Goal: Task Accomplishment & Management: Manage account settings

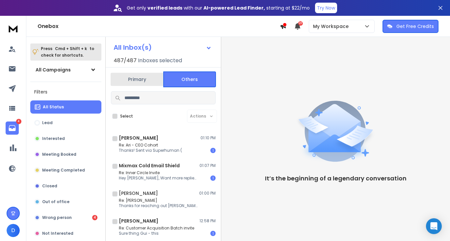
click at [140, 80] on button "Primary" at bounding box center [137, 79] width 53 height 14
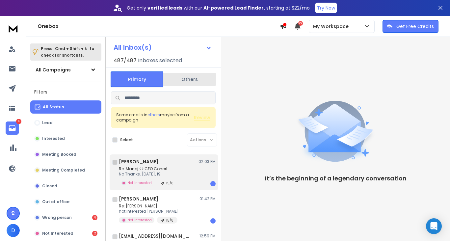
click at [207, 160] on p "02:03 PM" at bounding box center [206, 161] width 17 height 5
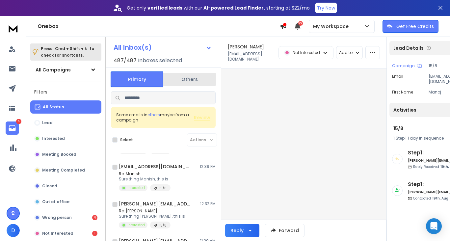
click at [362, 51] on div "Add to" at bounding box center [349, 52] width 26 height 13
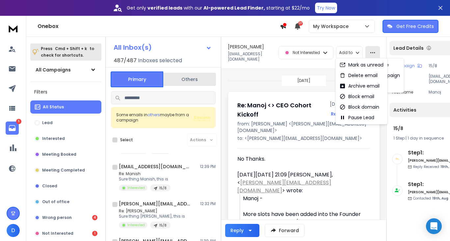
click at [375, 50] on icon "button" at bounding box center [373, 53] width 6 height 6
click at [370, 92] on div "Block email" at bounding box center [361, 96] width 49 height 11
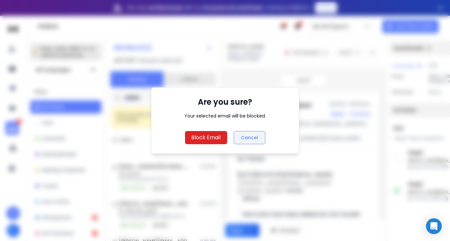
drag, startPoint x: 210, startPoint y: 138, endPoint x: 306, endPoint y: 100, distance: 102.8
click at [210, 138] on button "Block Email" at bounding box center [206, 137] width 42 height 13
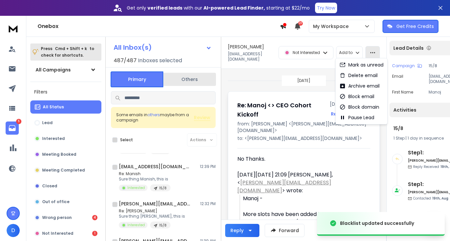
click at [380, 46] on button "button" at bounding box center [372, 52] width 14 height 13
click at [365, 75] on div "Delete email" at bounding box center [359, 75] width 38 height 7
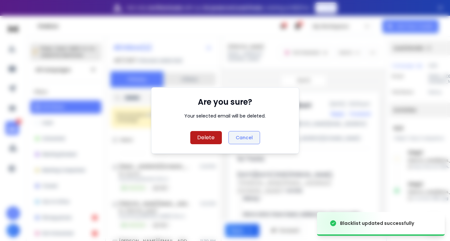
click at [217, 140] on button "Delete" at bounding box center [206, 137] width 32 height 13
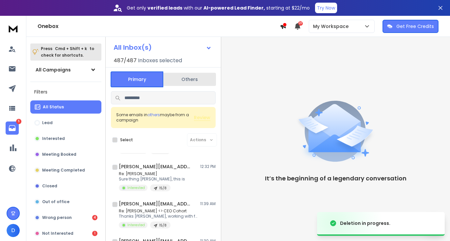
scroll to position [0, 0]
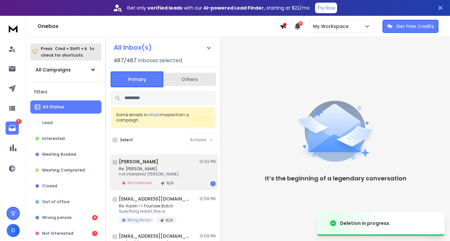
click at [179, 168] on p "Re: [PERSON_NAME]" at bounding box center [149, 168] width 60 height 5
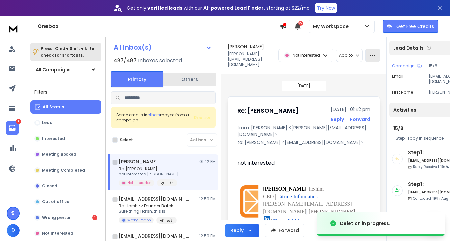
click at [371, 53] on icon "button" at bounding box center [373, 55] width 6 height 6
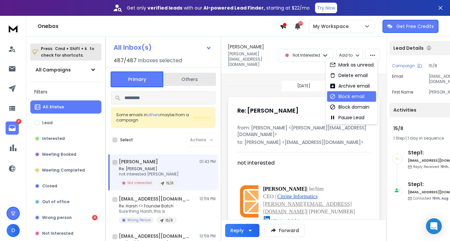
click at [353, 94] on div "Block email" at bounding box center [347, 96] width 35 height 7
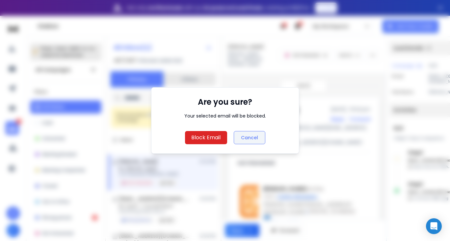
click at [211, 135] on button "Block Email" at bounding box center [206, 137] width 42 height 13
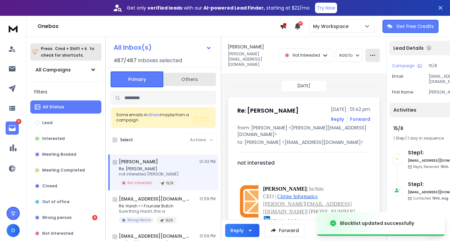
click at [377, 49] on button "button" at bounding box center [372, 55] width 14 height 13
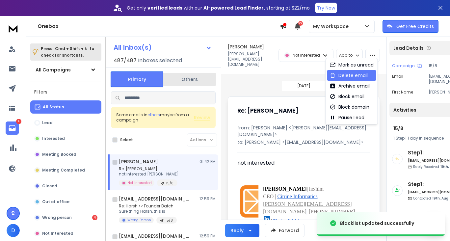
click at [364, 74] on div "Delete email" at bounding box center [349, 75] width 38 height 7
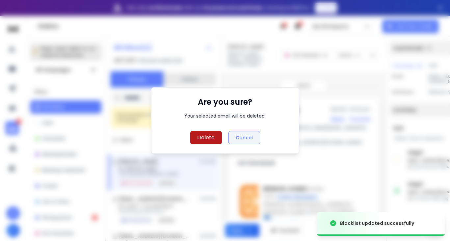
click at [208, 136] on button "Delete" at bounding box center [206, 137] width 32 height 13
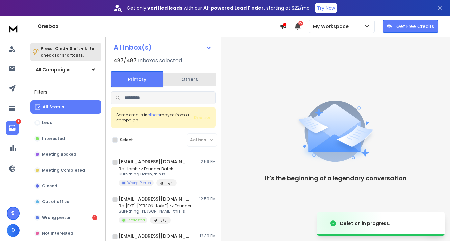
click at [184, 85] on button "Others" at bounding box center [189, 79] width 53 height 14
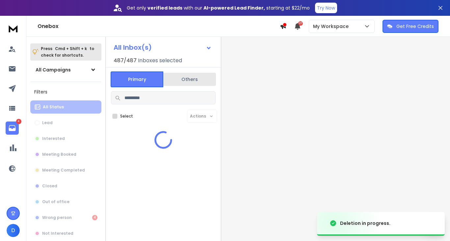
click at [137, 79] on button "Primary" at bounding box center [137, 79] width 53 height 16
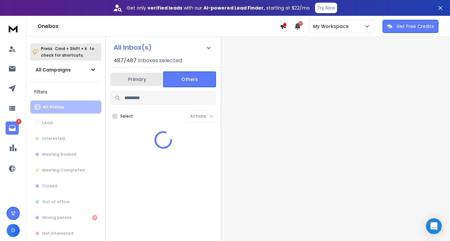
click at [185, 78] on button "Others" at bounding box center [189, 79] width 53 height 16
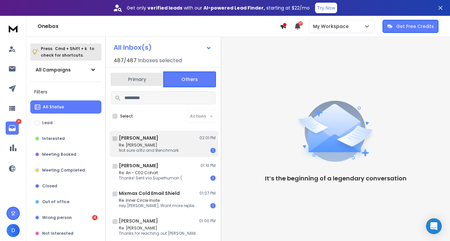
click at [175, 137] on div "[PERSON_NAME] 02:01 PM" at bounding box center [167, 138] width 97 height 7
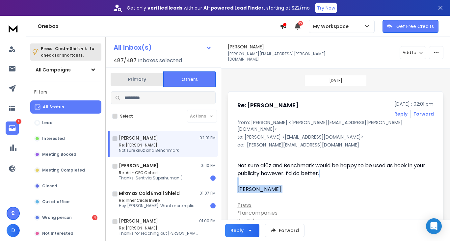
drag, startPoint x: 286, startPoint y: 182, endPoint x: 263, endPoint y: 166, distance: 28.1
click at [263, 166] on div "Not sure a16z and Benchmark would be happy to be used as hook in your publicity…" at bounding box center [332, 205] width 191 height 87
drag, startPoint x: 292, startPoint y: 116, endPoint x: 376, endPoint y: 119, distance: 84.9
click at [377, 119] on p "from: [PERSON_NAME] <[PERSON_NAME][EMAIL_ADDRESS][PERSON_NAME][DOMAIN_NAME]>" at bounding box center [335, 125] width 196 height 13
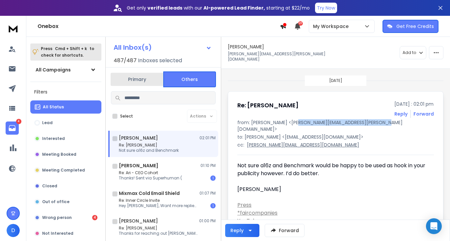
copy p "[PERSON_NAME][EMAIL_ADDRESS][PERSON_NAME][DOMAIN_NAME]"
click at [149, 86] on button "Primary" at bounding box center [137, 79] width 53 height 14
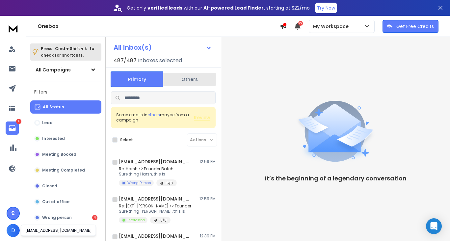
click at [14, 230] on span "D" at bounding box center [13, 230] width 13 height 13
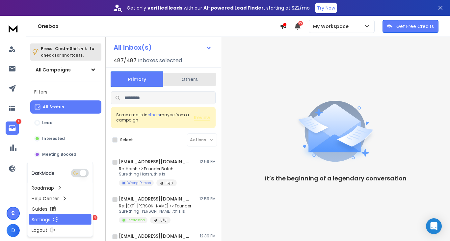
drag, startPoint x: 45, startPoint y: 219, endPoint x: 40, endPoint y: 226, distance: 8.3
click at [45, 219] on p "Settings" at bounding box center [41, 219] width 19 height 7
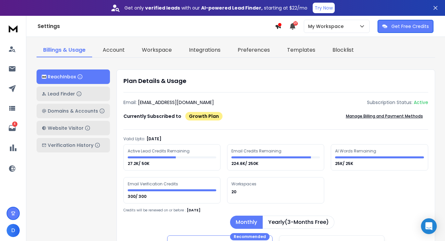
click at [337, 49] on link "Blocklist" at bounding box center [343, 50] width 35 height 14
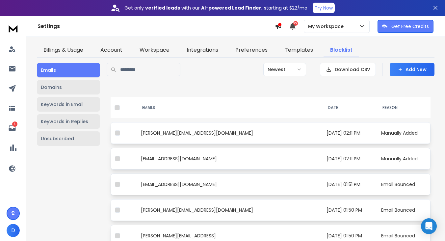
click at [415, 68] on p "Add New" at bounding box center [415, 69] width 21 height 7
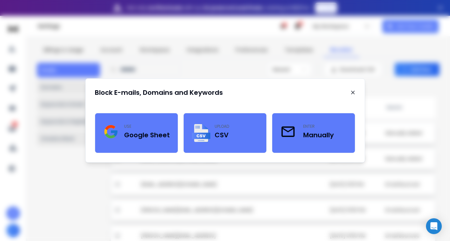
click at [316, 107] on div "use Google Sheet upload CSV enter Manually" at bounding box center [225, 129] width 261 height 48
click at [322, 127] on p "enter" at bounding box center [318, 126] width 31 height 5
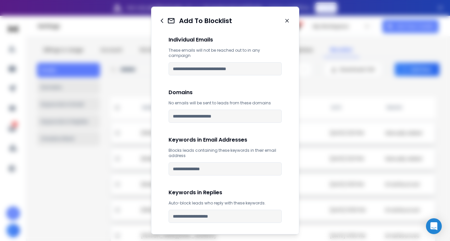
click at [207, 64] on input at bounding box center [224, 68] width 113 height 13
paste input "**********"
drag, startPoint x: 265, startPoint y: 63, endPoint x: 192, endPoint y: 64, distance: 73.1
click at [192, 64] on input "**********" at bounding box center [224, 68] width 113 height 13
click at [190, 65] on input "**********" at bounding box center [224, 68] width 113 height 13
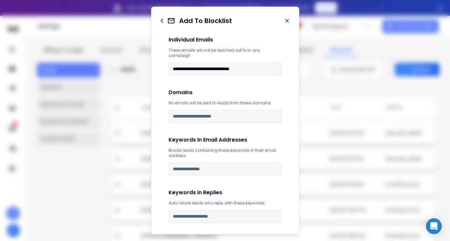
drag, startPoint x: 227, startPoint y: 64, endPoint x: 249, endPoint y: 65, distance: 22.1
click at [249, 65] on input "**********" at bounding box center [224, 68] width 113 height 13
type input "**********"
click at [231, 63] on div "**********" at bounding box center [225, 146] width 129 height 220
click at [229, 63] on input "**********" at bounding box center [224, 68] width 113 height 13
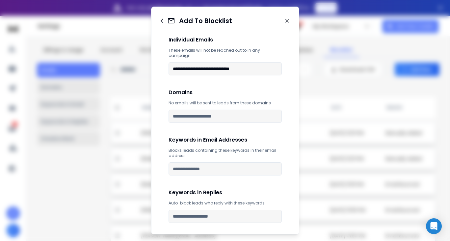
drag, startPoint x: 215, startPoint y: 63, endPoint x: 264, endPoint y: 64, distance: 48.4
click at [264, 64] on input "**********" at bounding box center [224, 68] width 113 height 13
click at [221, 110] on input at bounding box center [224, 116] width 113 height 13
paste input "**********"
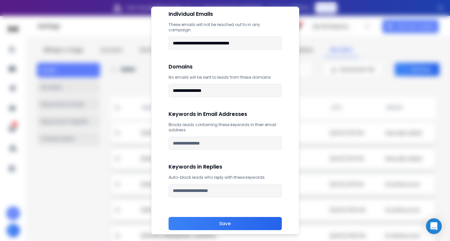
type input "**********"
click at [245, 221] on button "Save" at bounding box center [224, 223] width 113 height 13
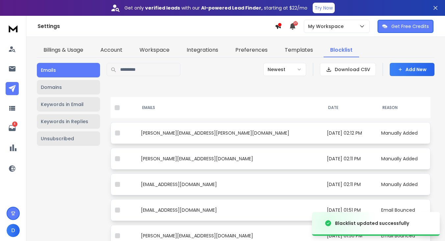
click at [11, 86] on icon at bounding box center [12, 89] width 8 height 8
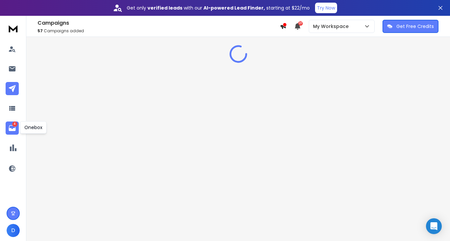
click at [16, 123] on p "4" at bounding box center [14, 123] width 5 height 5
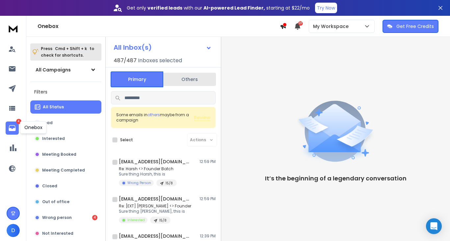
click at [194, 69] on div "All Inbox(s) 487 / 487 Inboxes selected Primary Others Some emails in others ma…" at bounding box center [163, 157] width 115 height 241
click at [192, 79] on button "Others" at bounding box center [189, 79] width 53 height 14
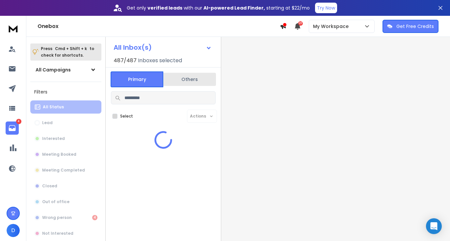
click at [135, 81] on button "Primary" at bounding box center [137, 79] width 53 height 16
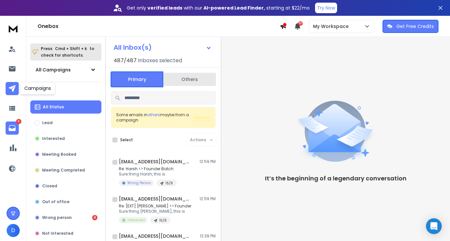
click at [11, 86] on icon at bounding box center [12, 89] width 8 height 8
